Goal: Task Accomplishment & Management: Manage account settings

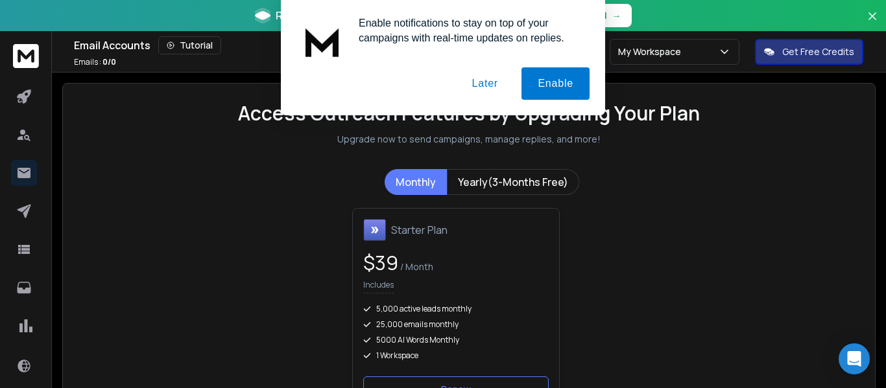
click at [490, 82] on button "Later" at bounding box center [484, 83] width 58 height 32
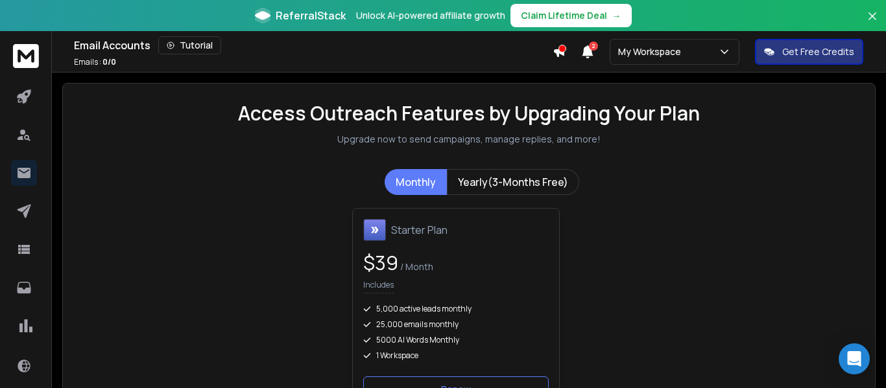
click at [25, 58] on icon at bounding box center [26, 56] width 26 height 24
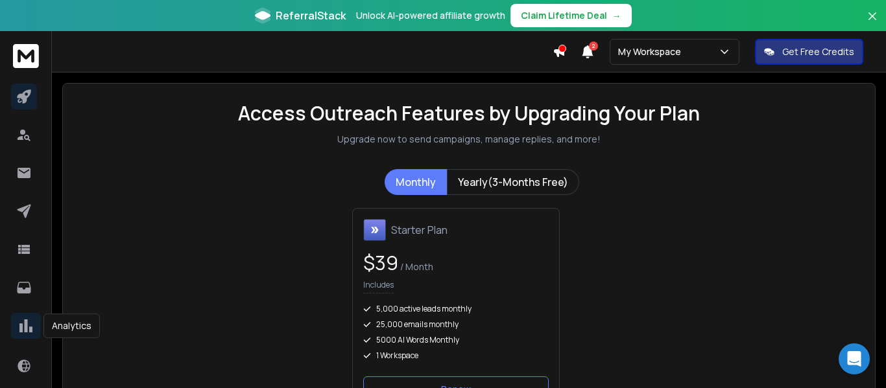
scroll to position [93, 0]
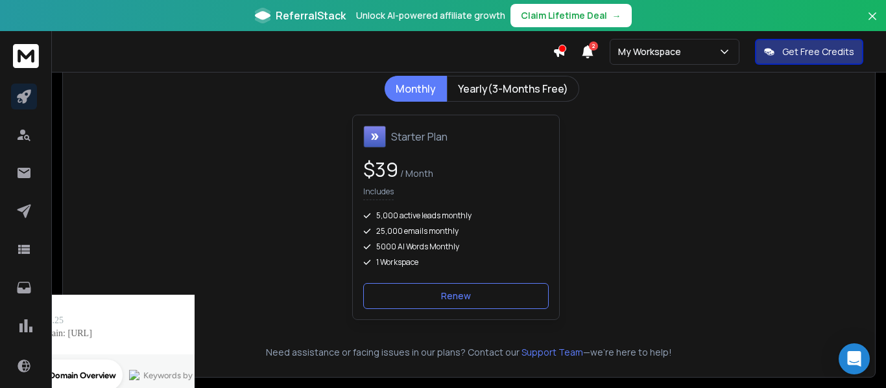
click at [871, 21] on icon "Close banner" at bounding box center [872, 16] width 12 height 12
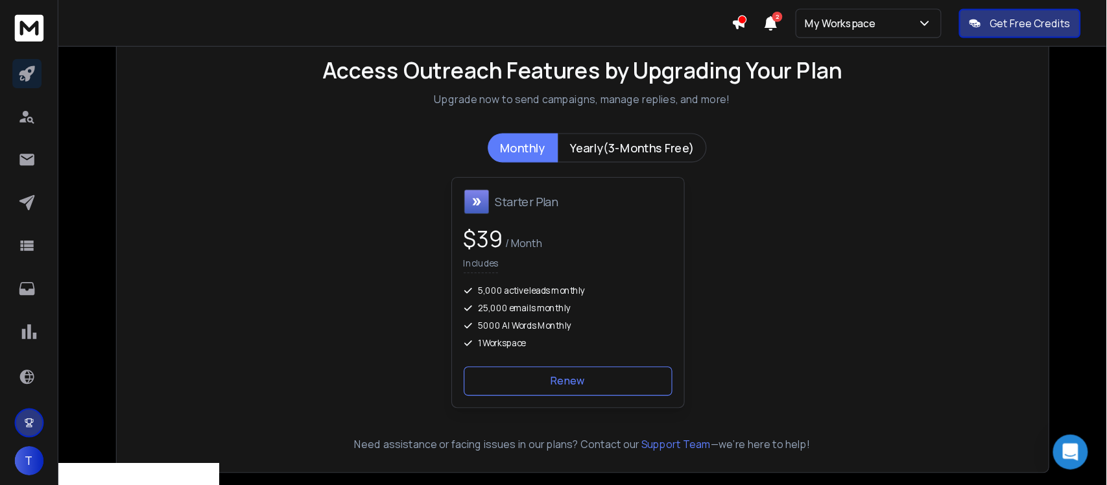
scroll to position [0, 0]
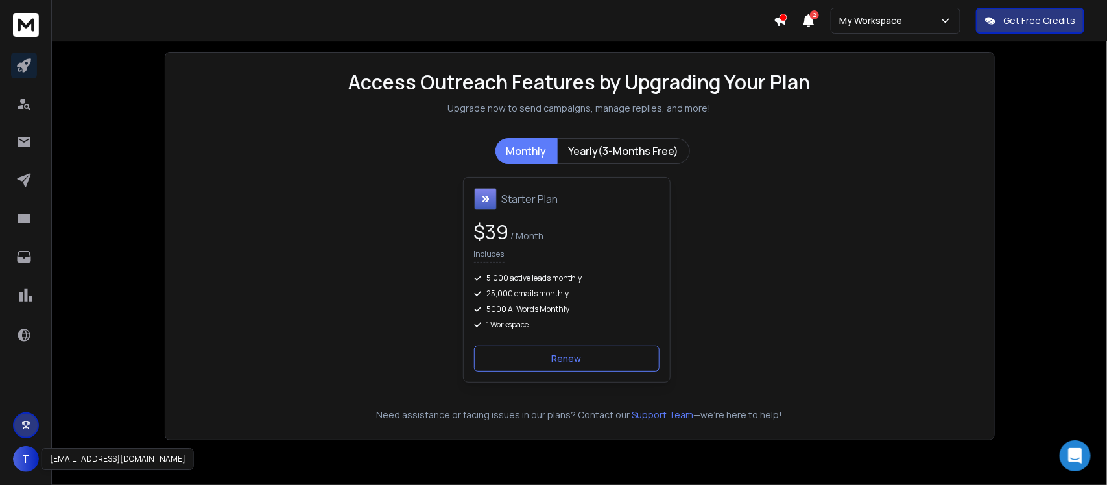
click at [32, 388] on span "T" at bounding box center [26, 459] width 26 height 26
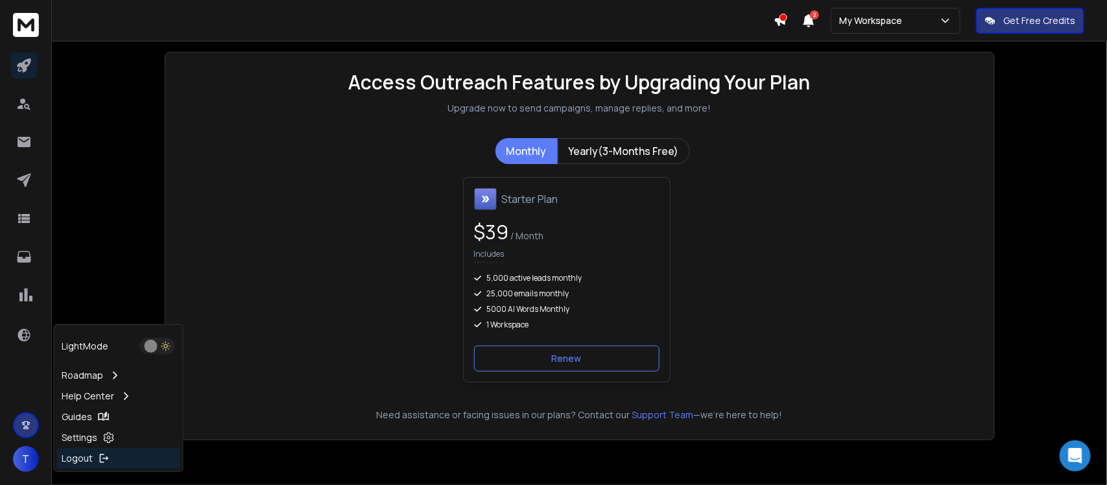
click at [67, 388] on p "Logout" at bounding box center [77, 458] width 31 height 13
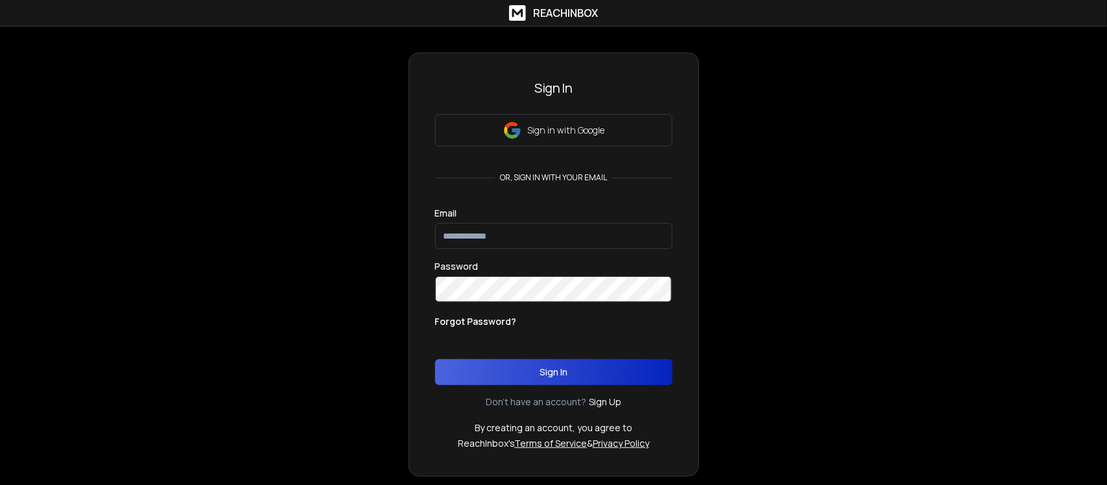
click at [547, 238] on input "email" at bounding box center [553, 236] width 237 height 26
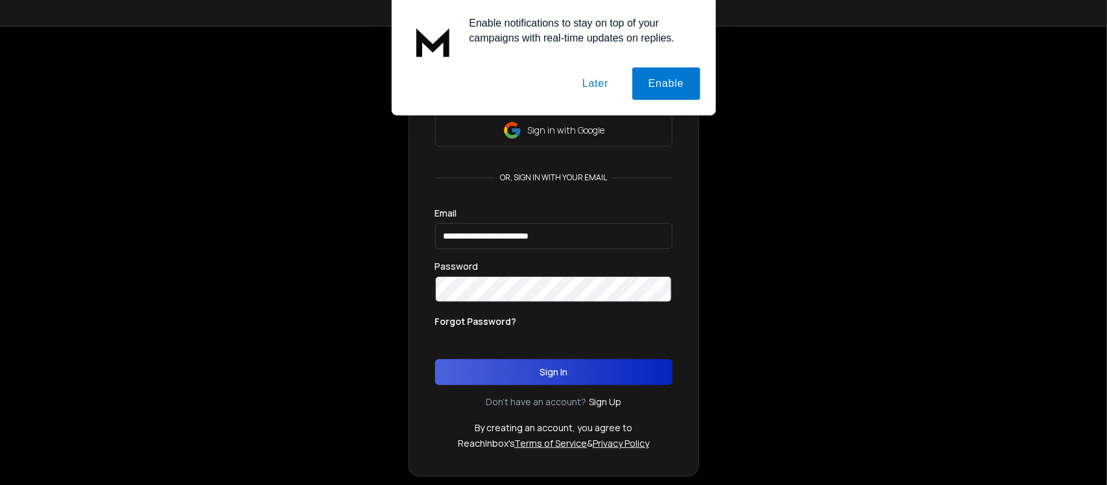
click at [585, 237] on input "**********" at bounding box center [553, 236] width 237 height 26
type input "**********"
click at [544, 368] on button "Sign In" at bounding box center [553, 372] width 237 height 26
click at [659, 293] on icon at bounding box center [656, 290] width 12 height 12
click at [529, 372] on button "Sign In" at bounding box center [553, 372] width 237 height 26
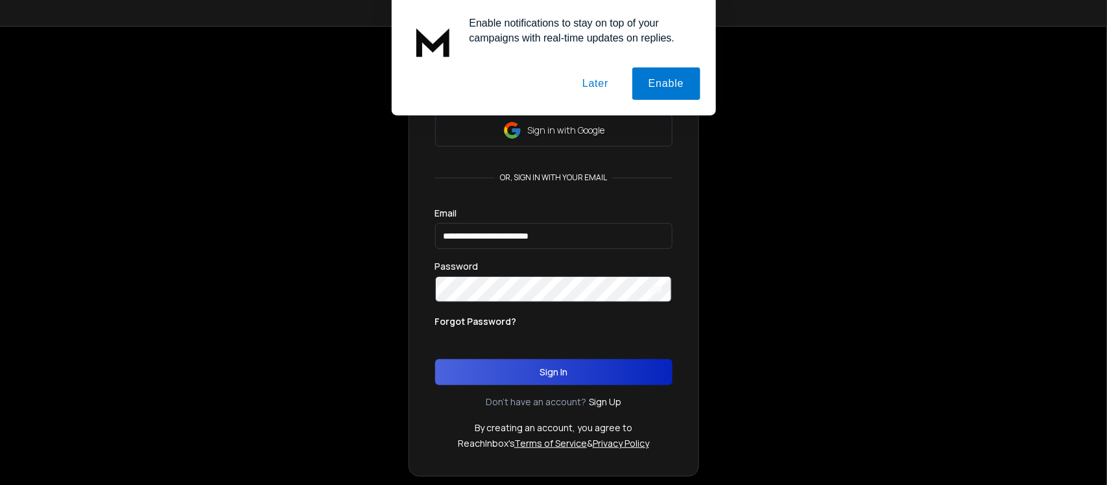
click at [604, 89] on button "Later" at bounding box center [595, 83] width 58 height 32
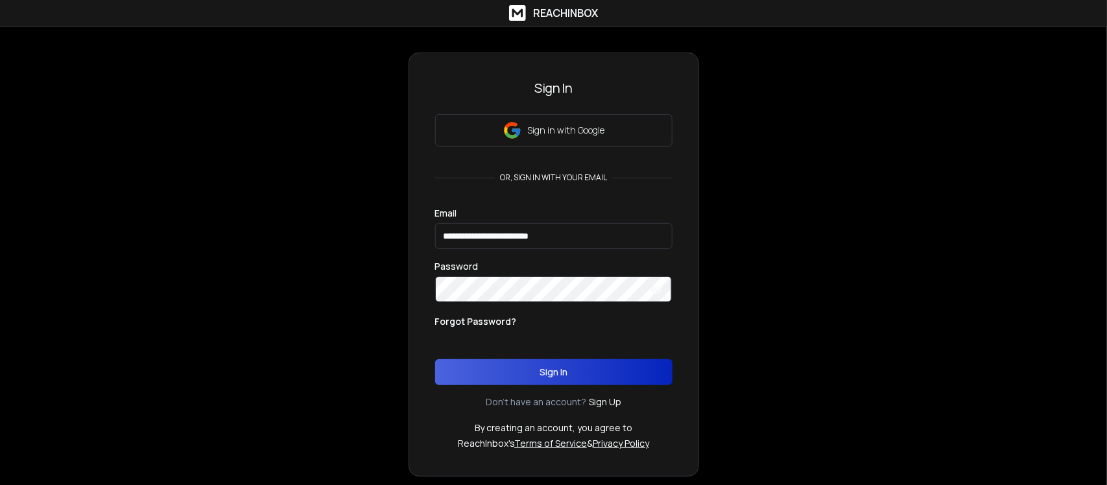
click at [508, 368] on button "Sign In" at bounding box center [553, 372] width 237 height 26
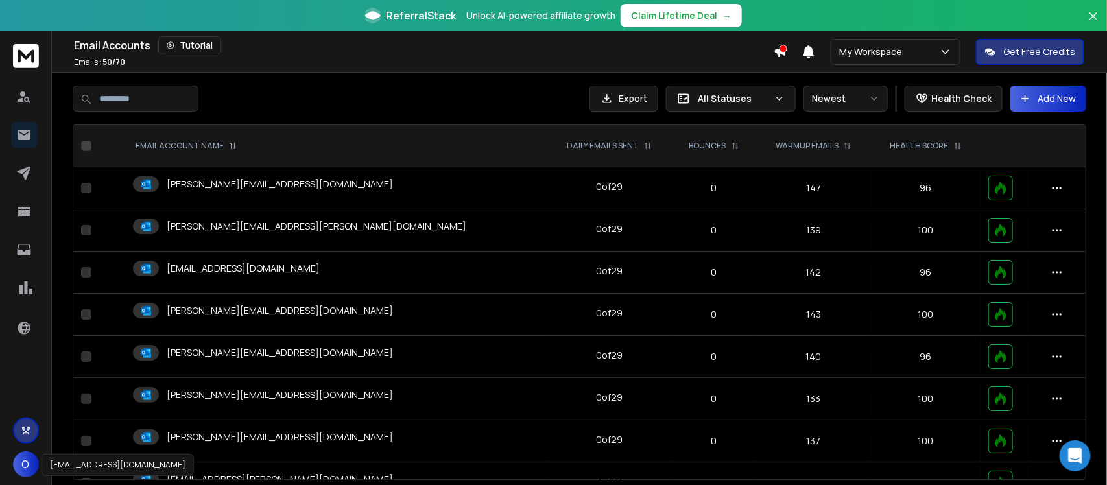
click at [20, 467] on span "O" at bounding box center [26, 464] width 26 height 26
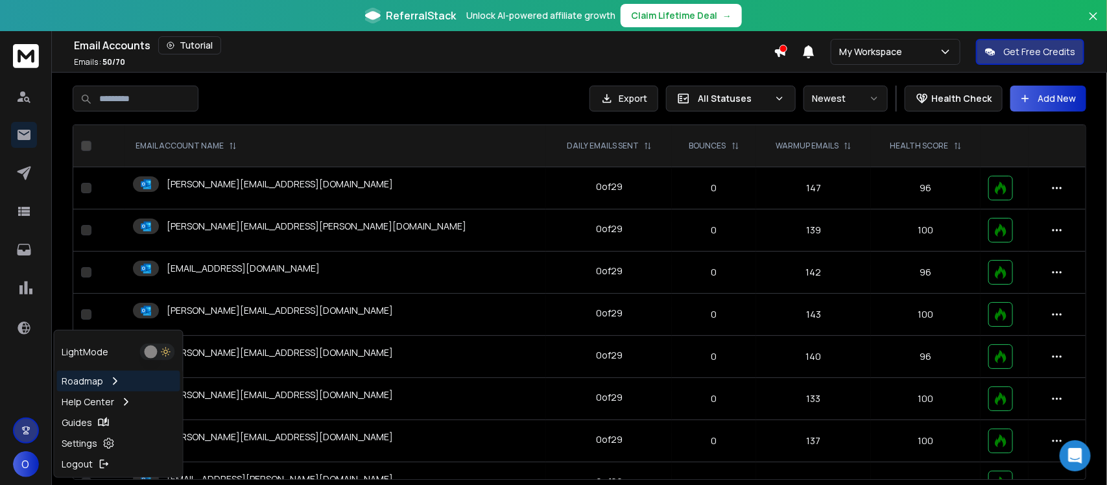
click at [152, 351] on button "button" at bounding box center [157, 352] width 35 height 17
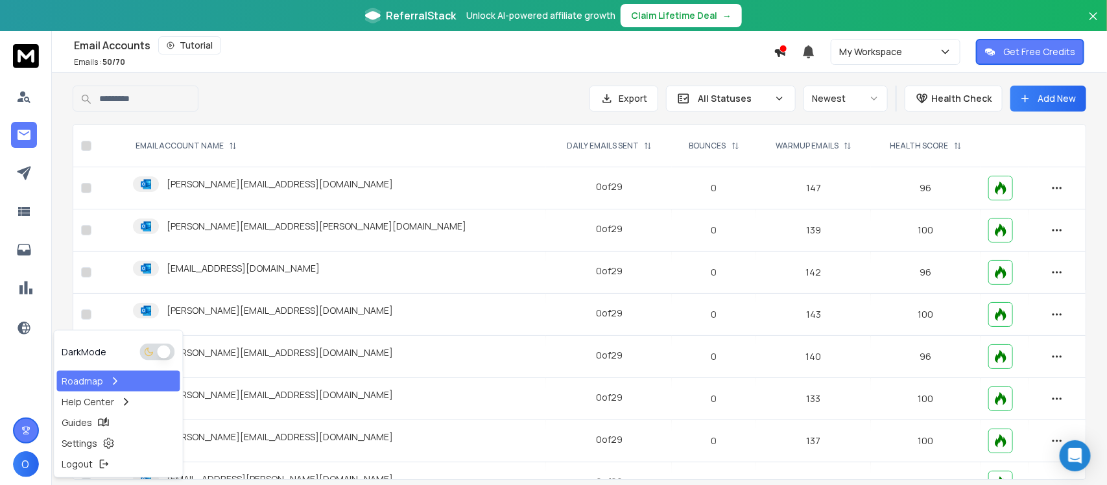
click at [303, 92] on div at bounding box center [327, 99] width 509 height 26
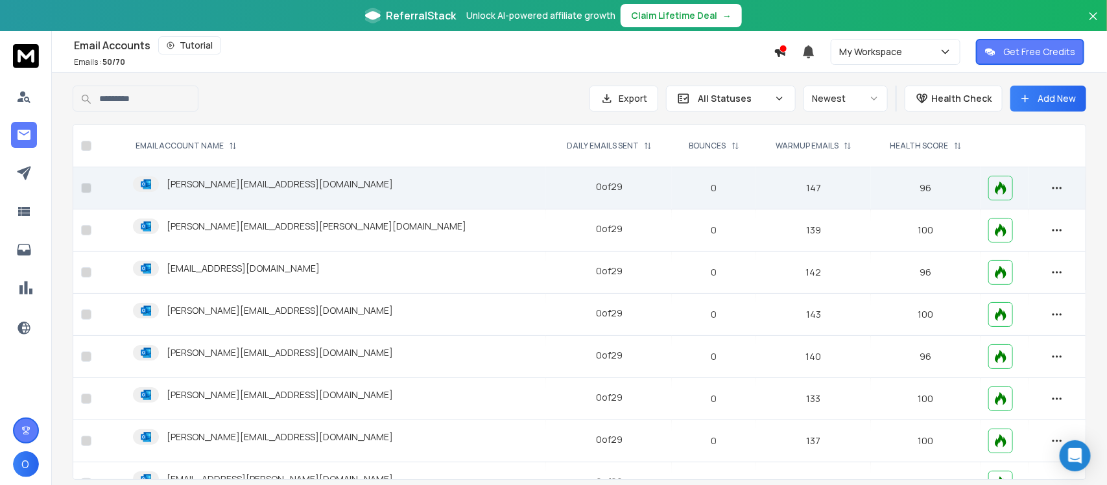
click at [26, 219] on icon at bounding box center [24, 212] width 16 height 16
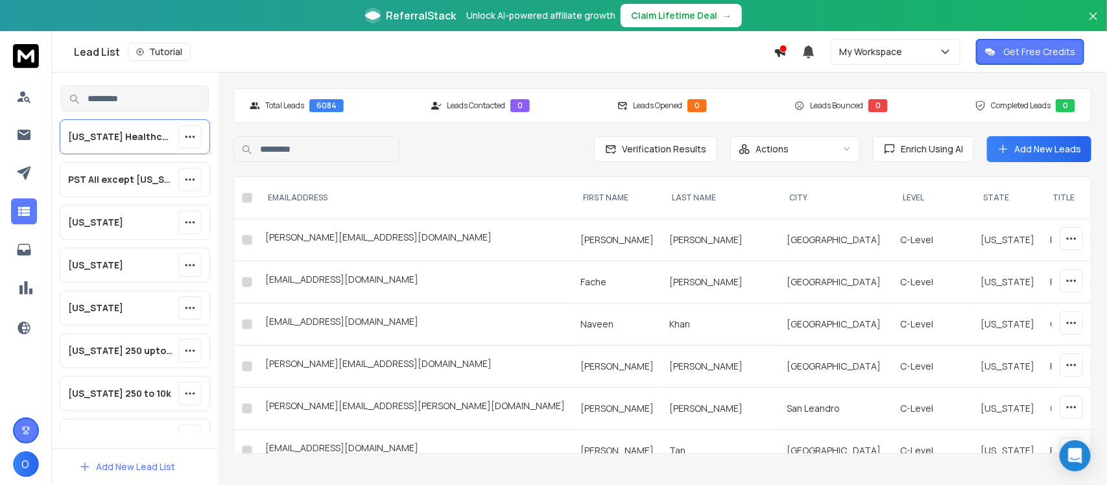
click at [282, 150] on input at bounding box center [316, 149] width 166 height 26
click at [247, 199] on button "button" at bounding box center [247, 198] width 10 height 10
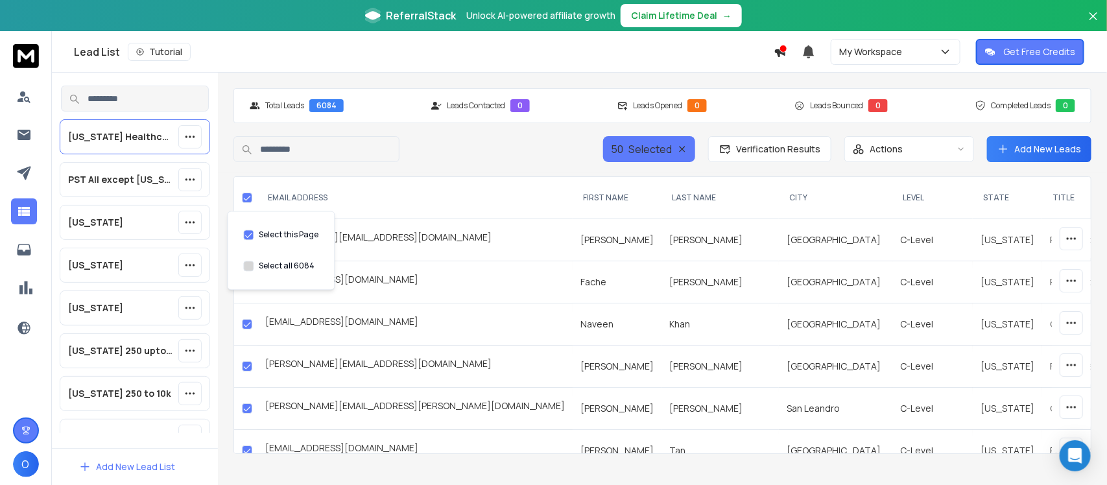
click at [245, 267] on button "Select this Page" at bounding box center [249, 266] width 10 height 10
click at [893, 153] on p "Actions" at bounding box center [885, 149] width 33 height 13
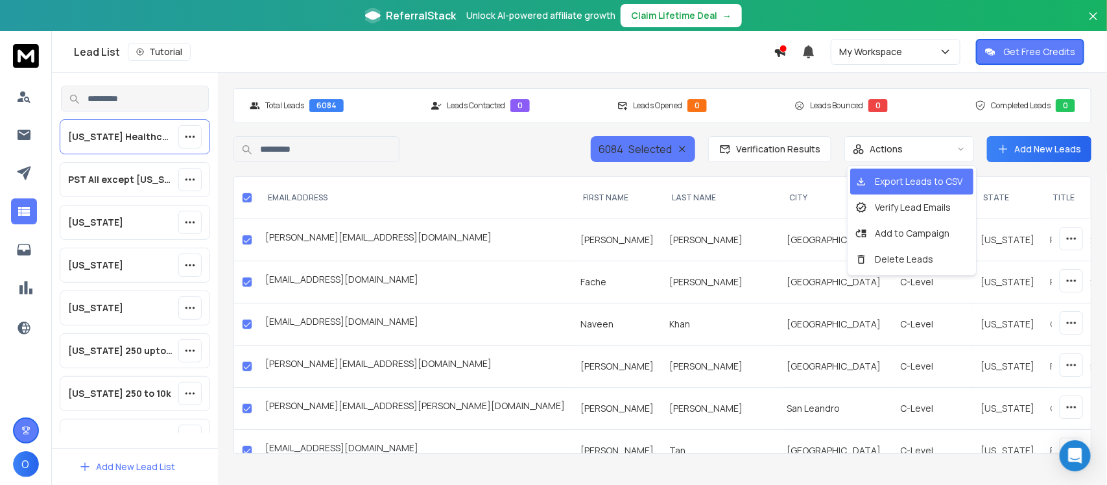
click at [900, 185] on p "Export Leads to CSV" at bounding box center [918, 181] width 93 height 18
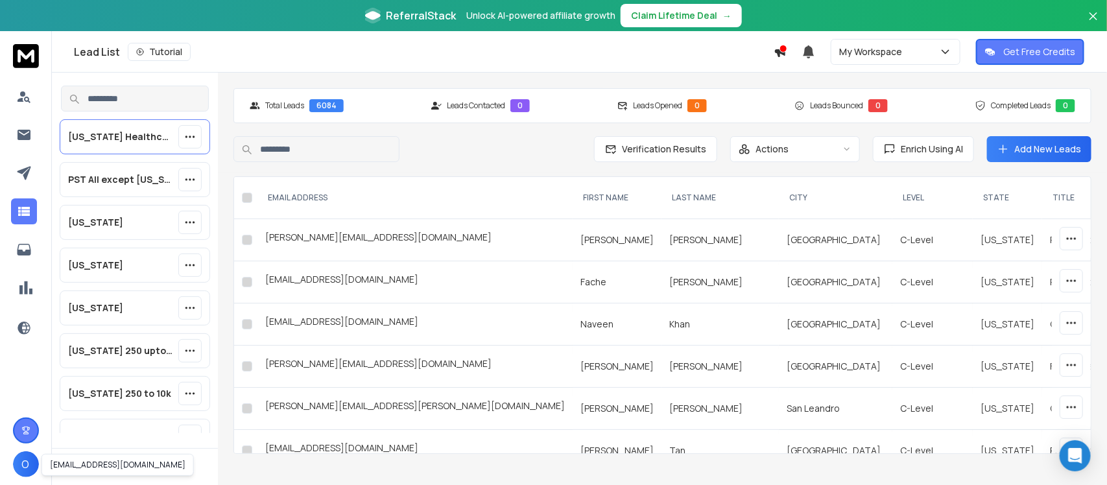
click at [28, 464] on span "O" at bounding box center [26, 464] width 26 height 26
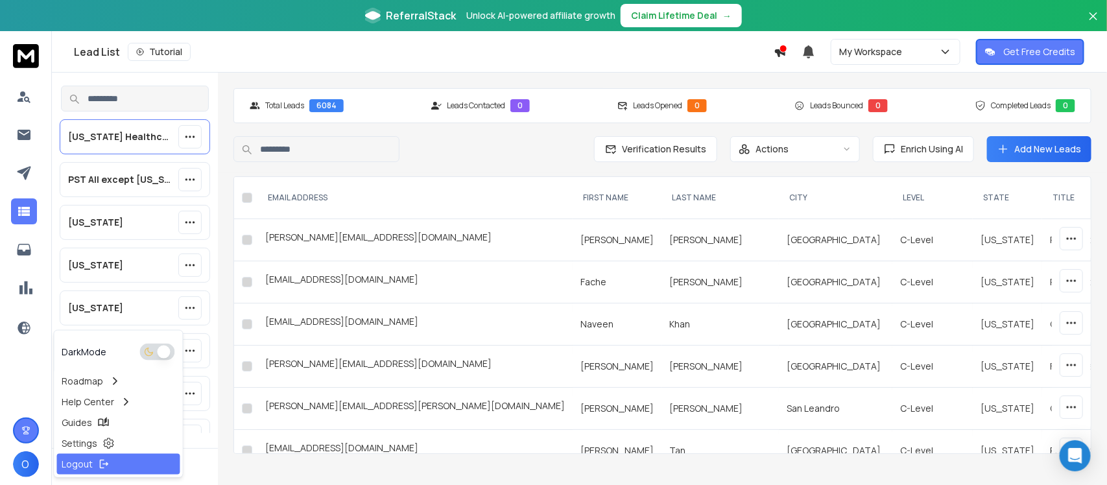
click at [62, 464] on p "Logout" at bounding box center [77, 464] width 31 height 13
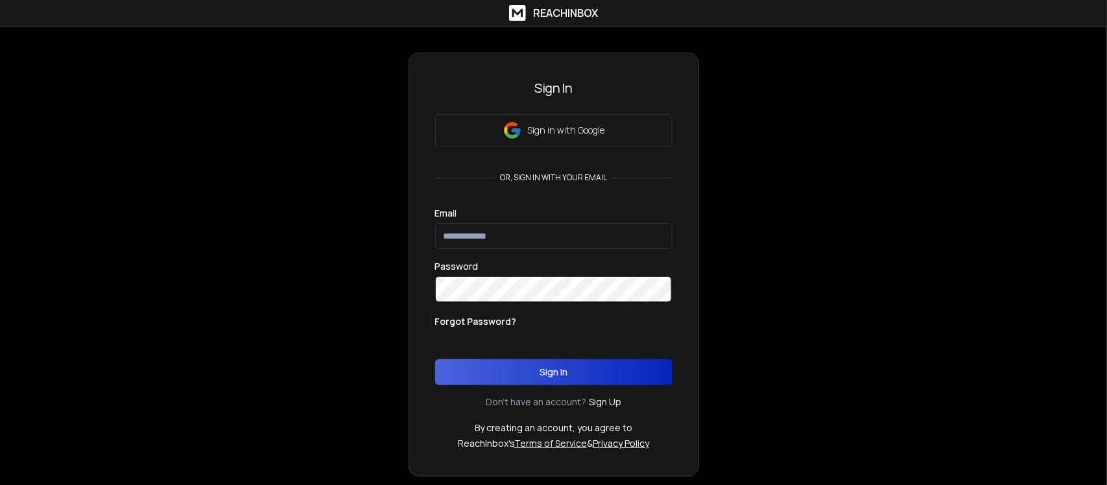
click at [588, 77] on button "Later" at bounding box center [595, 83] width 58 height 32
